Goal: Navigation & Orientation: Find specific page/section

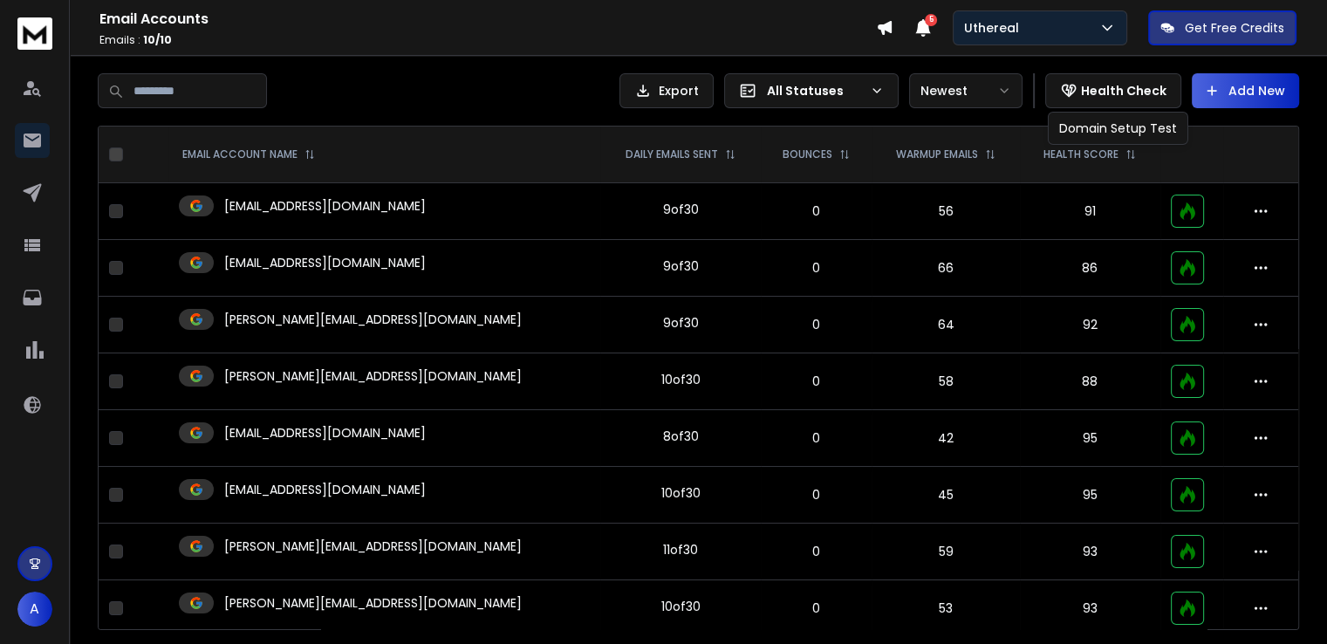
click at [1035, 37] on button "Uthereal" at bounding box center [1039, 27] width 174 height 35
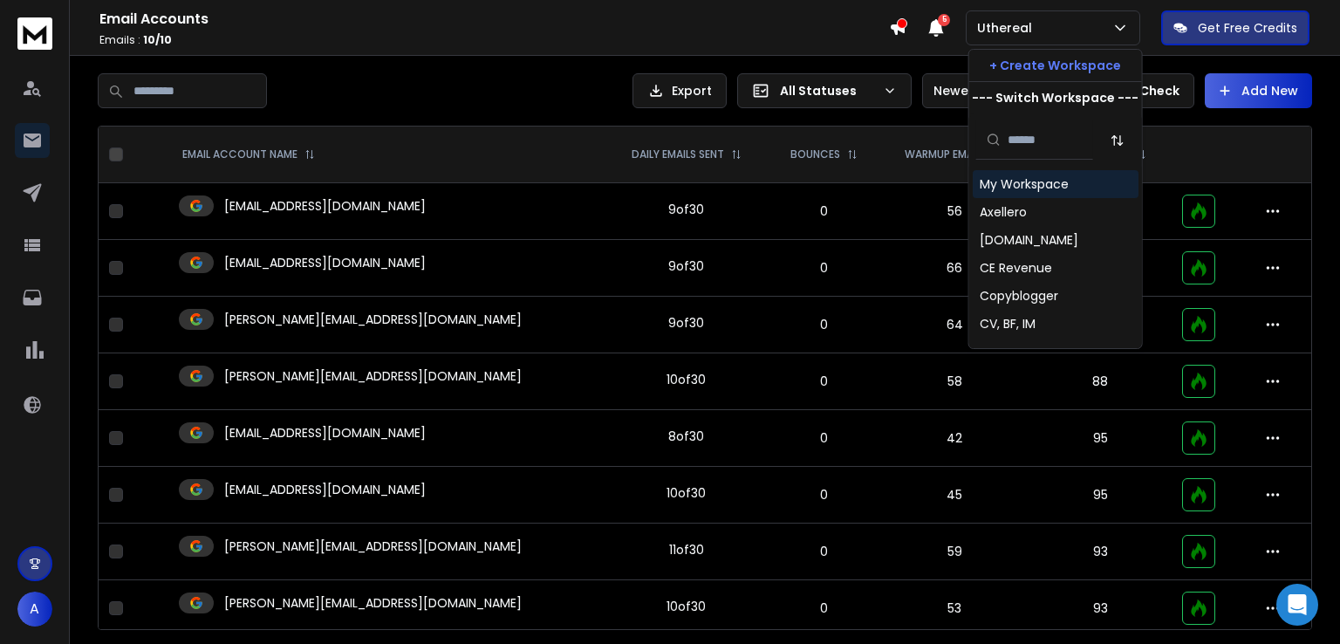
click at [1048, 182] on div "My Workspace" at bounding box center [1023, 183] width 89 height 17
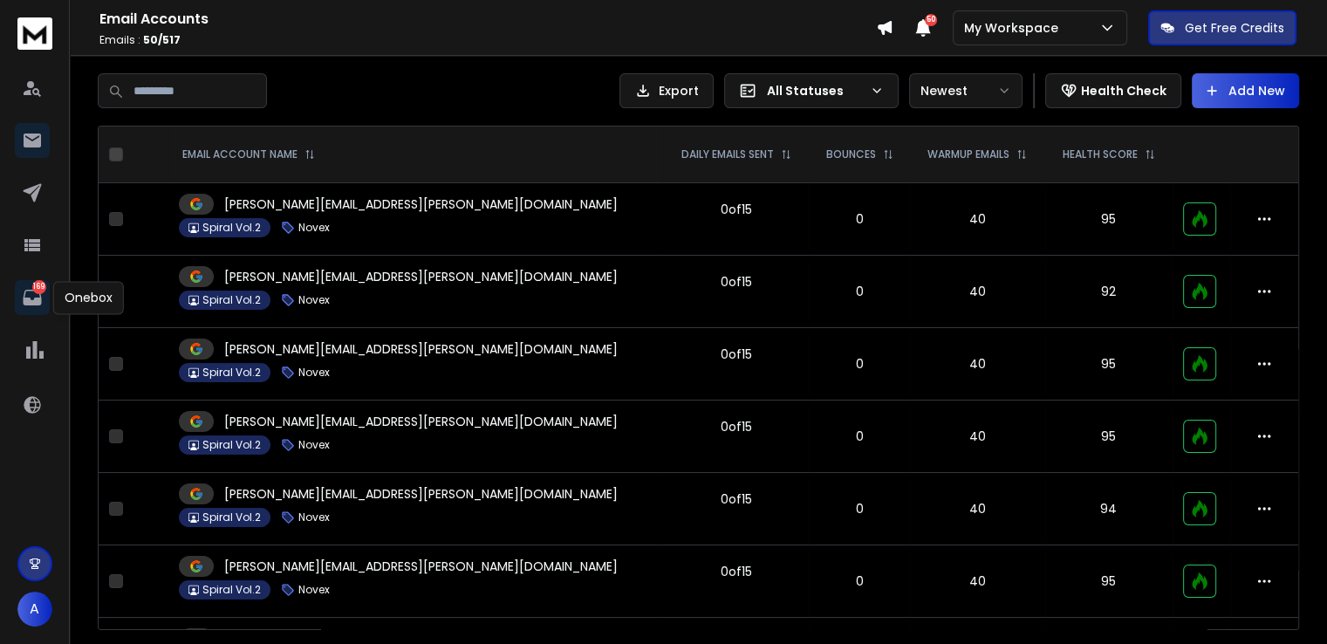
drag, startPoint x: 0, startPoint y: 0, endPoint x: 34, endPoint y: 290, distance: 292.4
click at [34, 290] on p "169" at bounding box center [39, 287] width 14 height 14
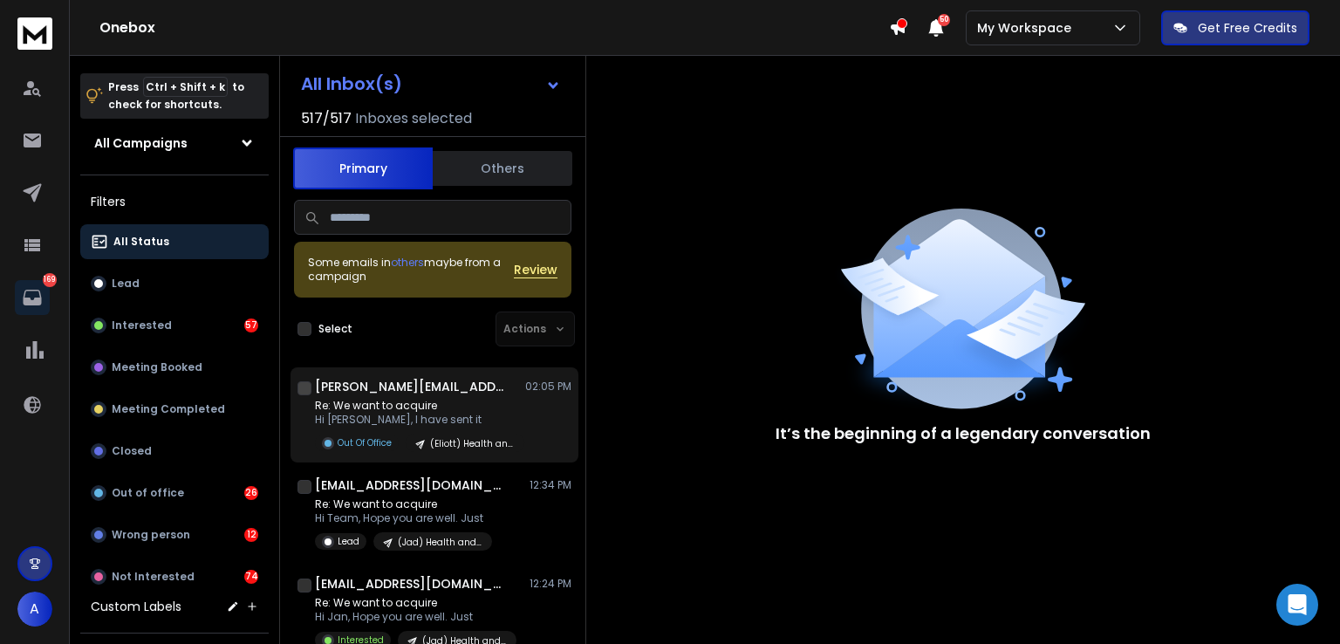
scroll to position [290, 0]
